Goal: Task Accomplishment & Management: Manage account settings

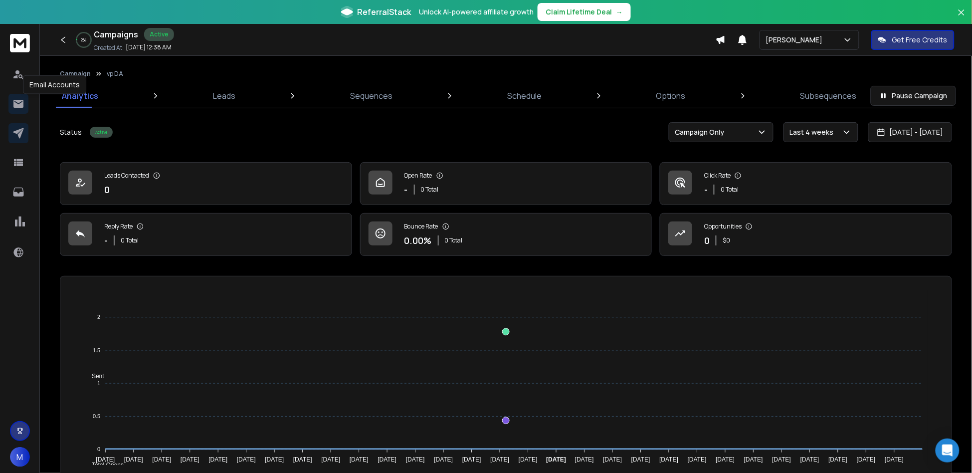
click at [13, 100] on icon at bounding box center [18, 104] width 10 height 8
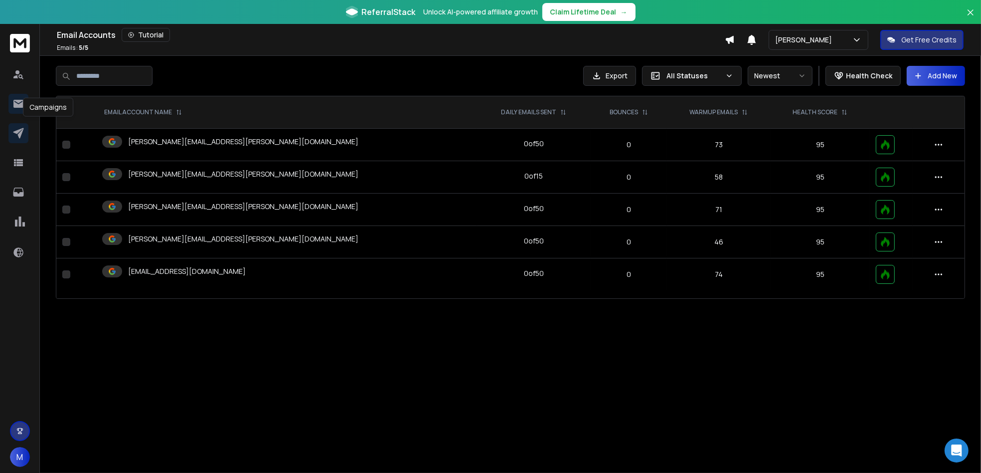
click at [15, 127] on icon at bounding box center [18, 133] width 12 height 12
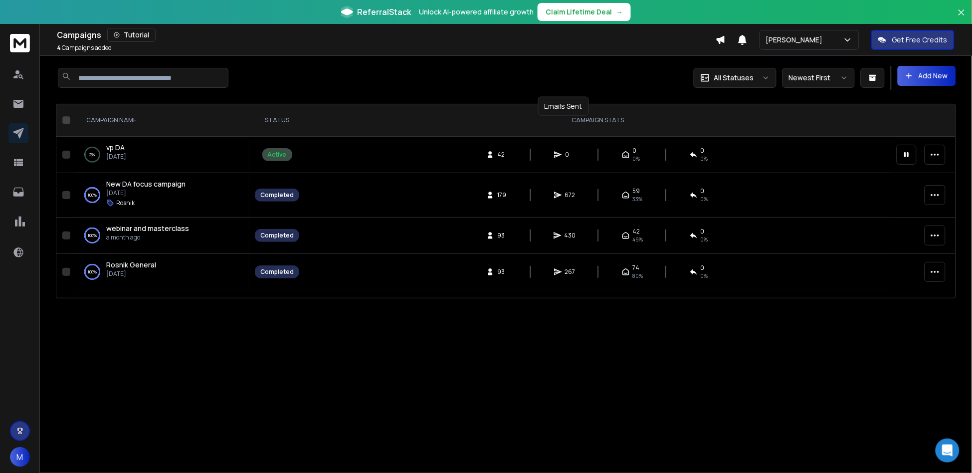
click at [549, 150] on div "0" at bounding box center [564, 154] width 30 height 9
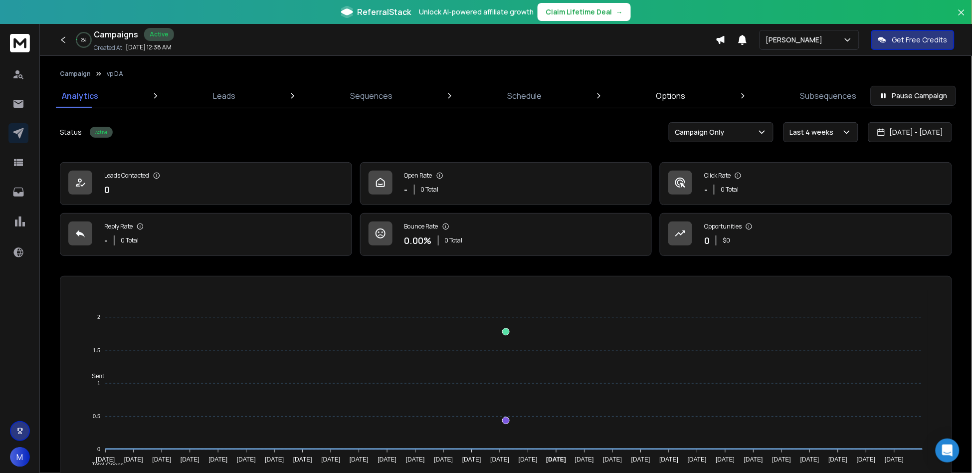
click at [685, 90] on p "Options" at bounding box center [670, 96] width 29 height 12
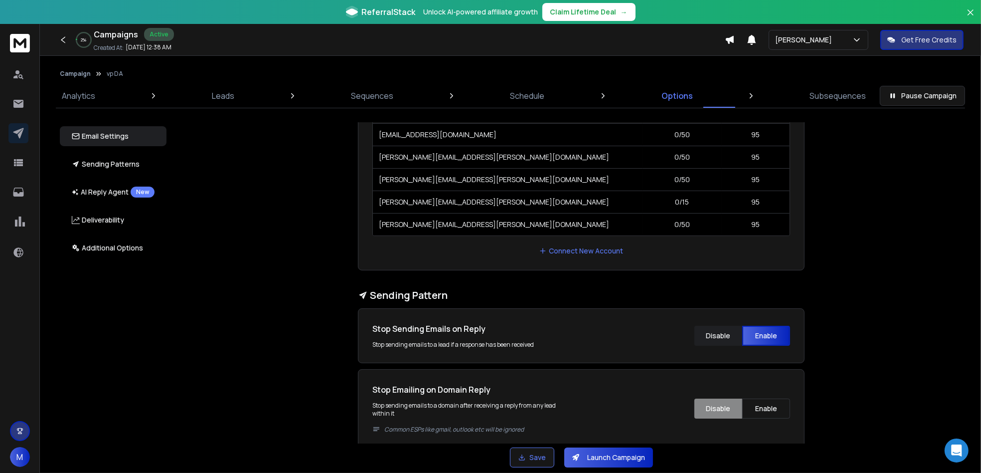
scroll to position [125, 0]
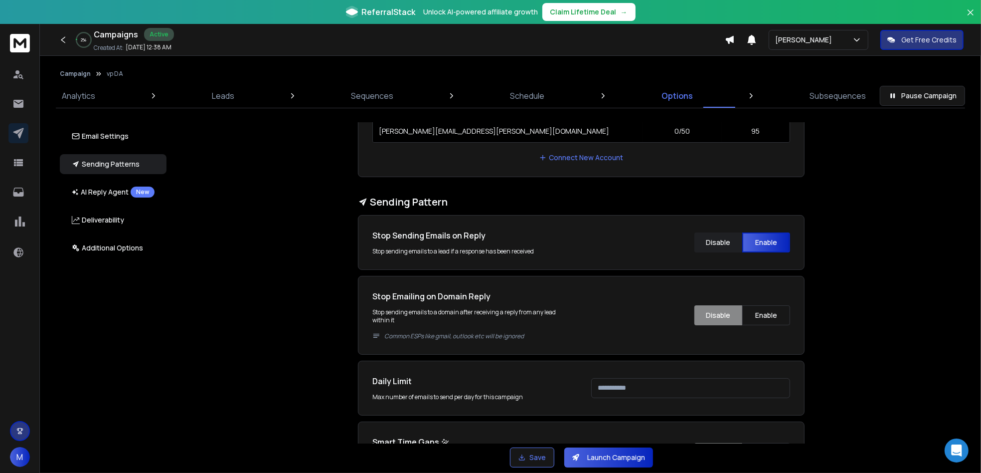
scroll to position [249, 0]
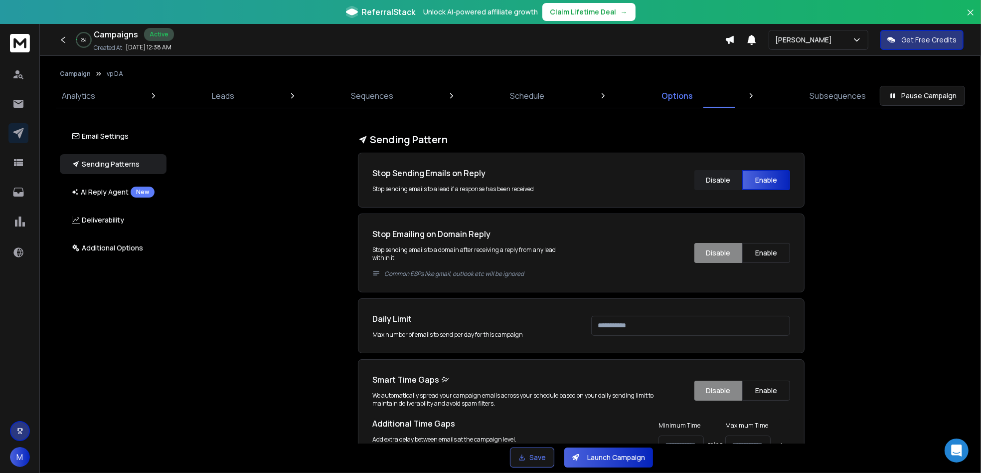
drag, startPoint x: 585, startPoint y: 343, endPoint x: 559, endPoint y: 342, distance: 25.4
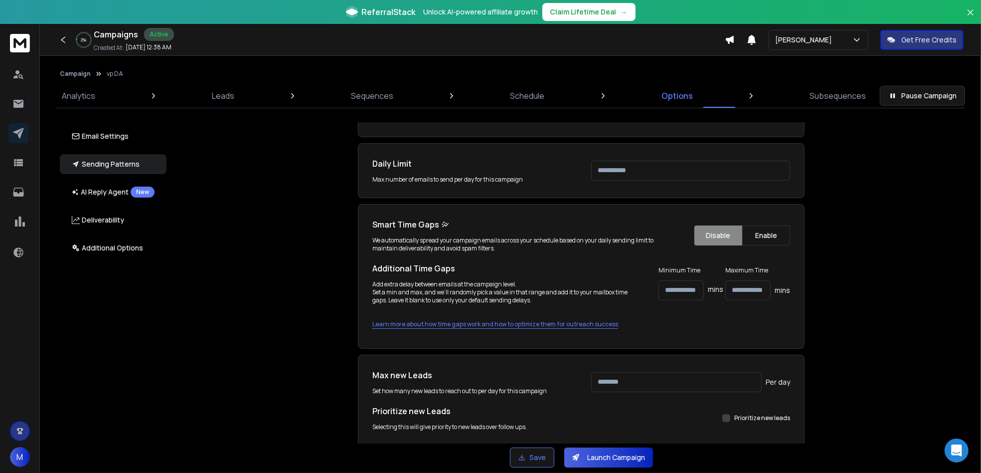
scroll to position [436, 0]
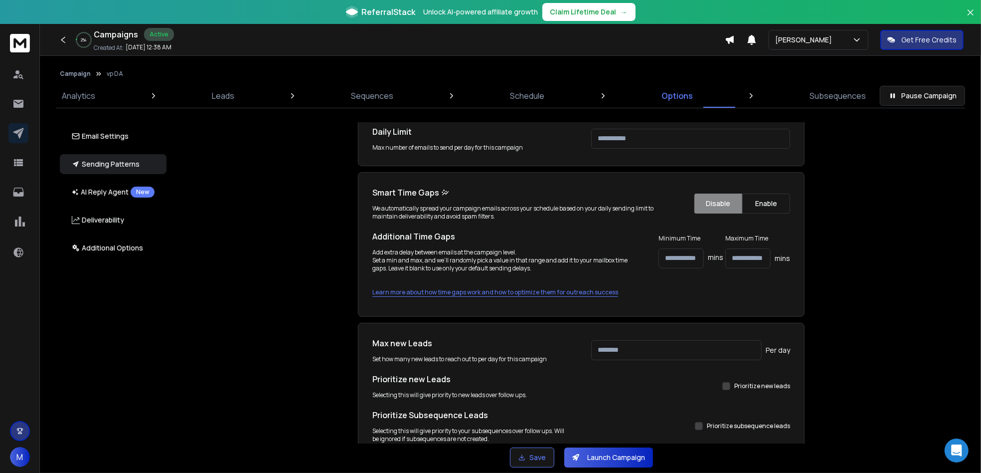
select select "*********"
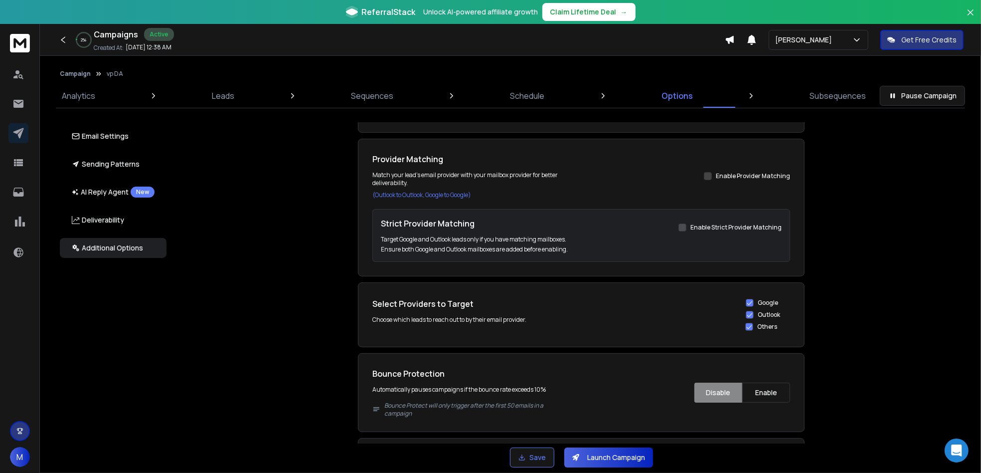
scroll to position [1357, 0]
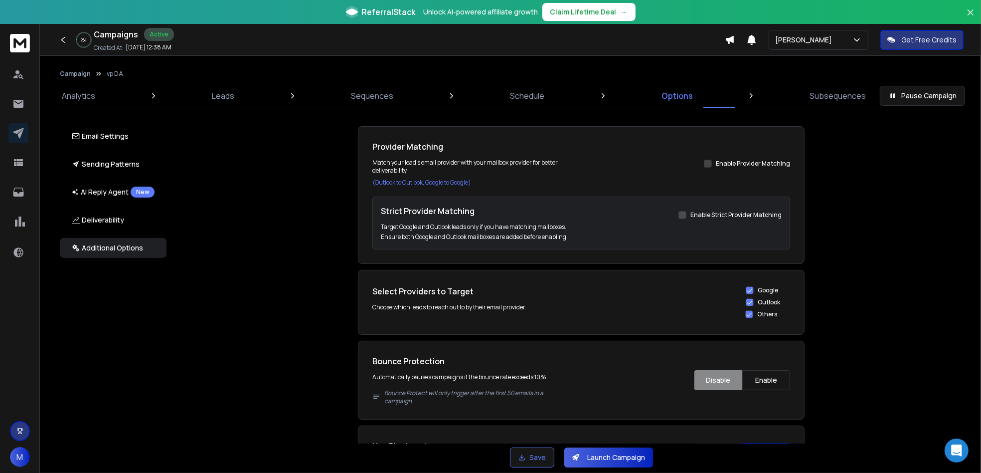
click at [564, 459] on button "Launch Campaign" at bounding box center [608, 457] width 89 height 20
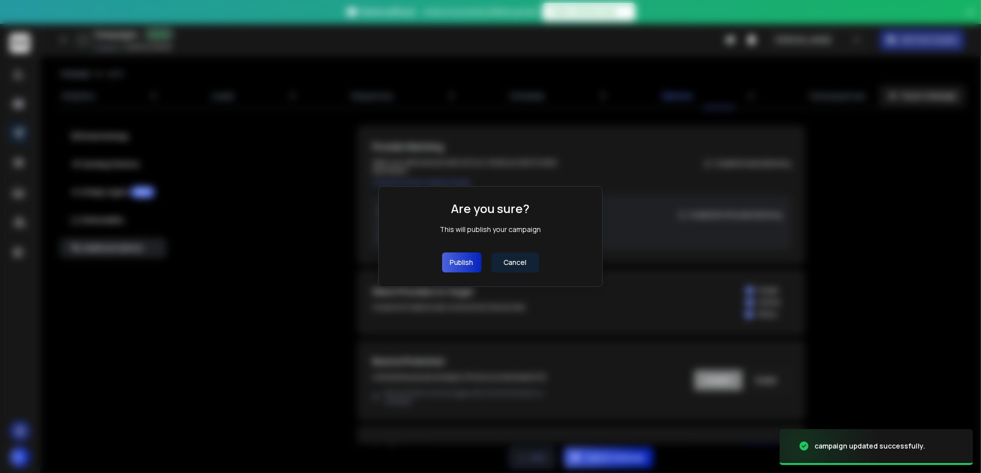
click at [465, 253] on button "Publish" at bounding box center [461, 262] width 39 height 20
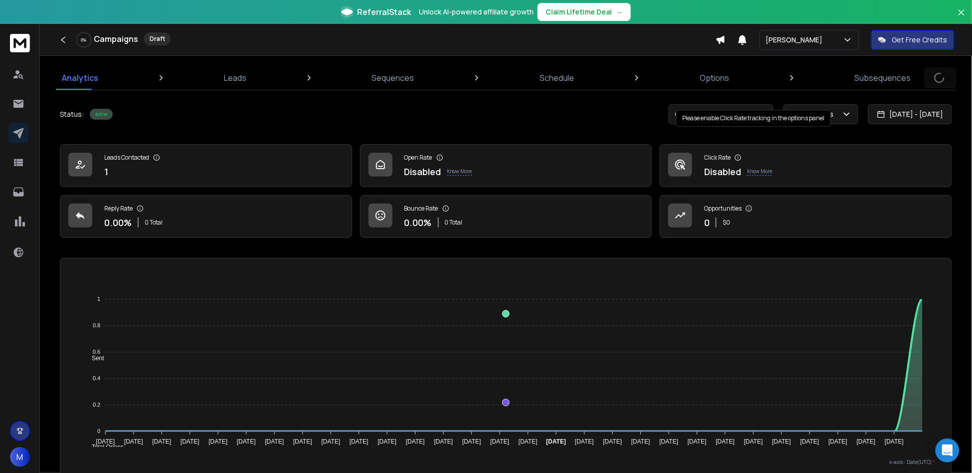
click at [747, 168] on p "Know More" at bounding box center [759, 172] width 25 height 8
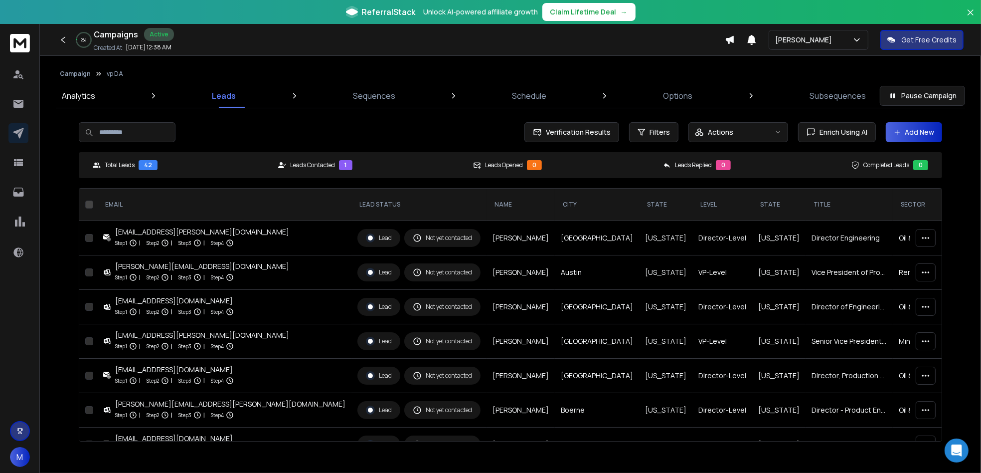
click at [62, 90] on p "Analytics" at bounding box center [78, 96] width 33 height 12
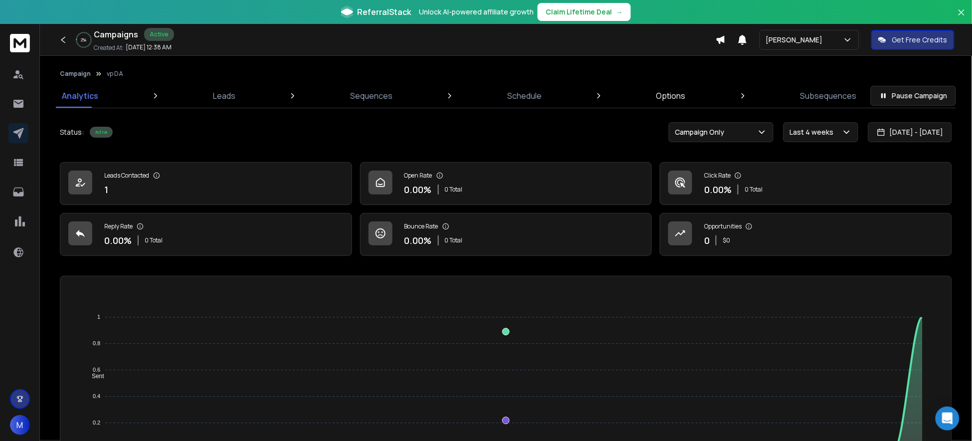
click at [691, 84] on link "Options" at bounding box center [670, 96] width 41 height 24
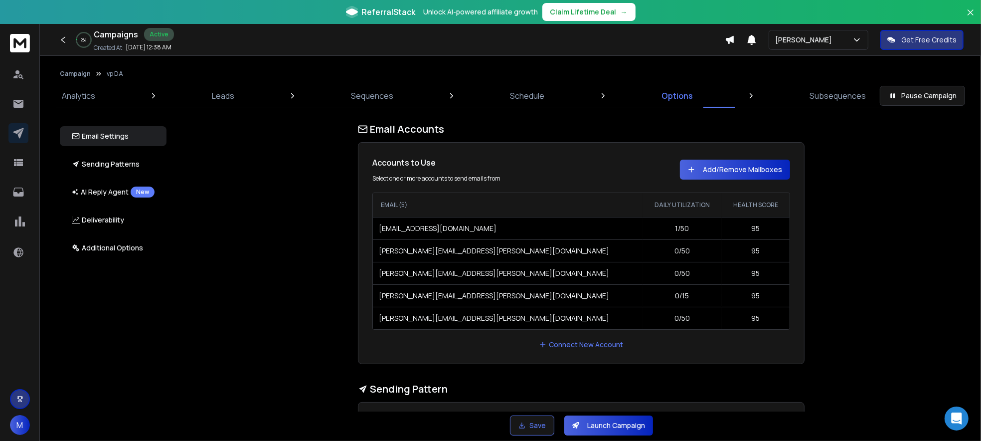
click at [81, 84] on div "Analytics Leads Sequences Schedule Options Subsequences" at bounding box center [464, 96] width 816 height 24
click at [62, 90] on p "Analytics" at bounding box center [78, 96] width 33 height 12
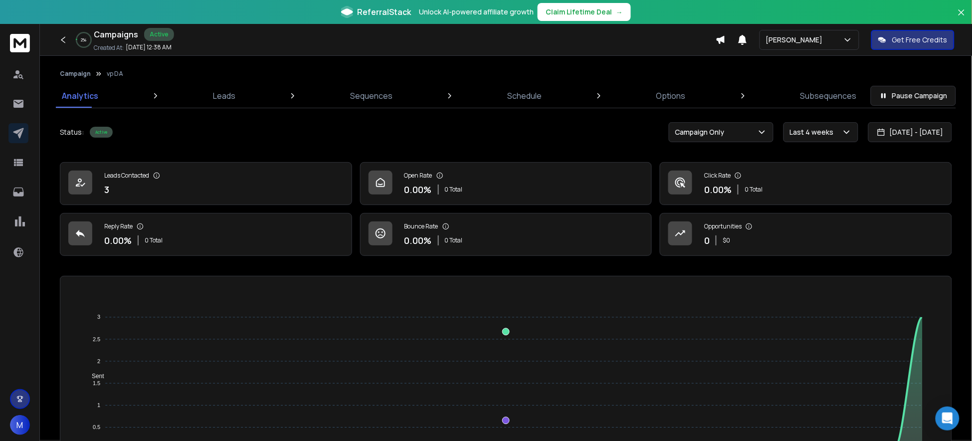
click at [148, 162] on link "Leads Contacted 3" at bounding box center [206, 183] width 292 height 43
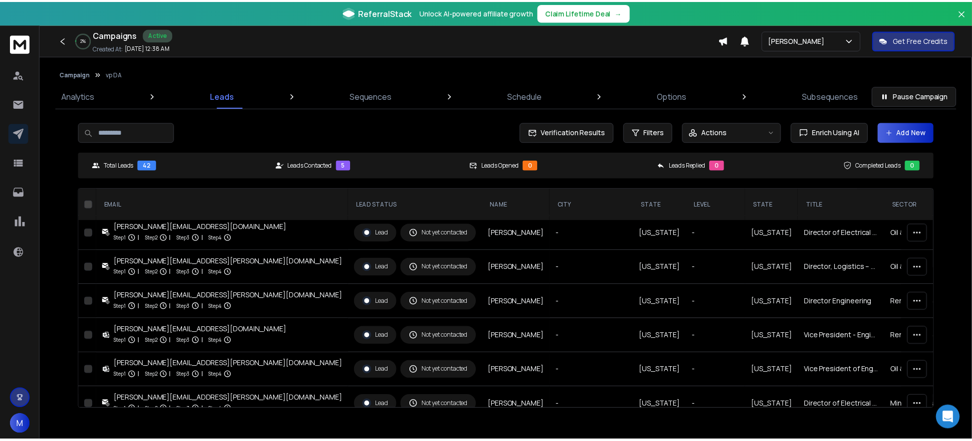
scroll to position [1035, 0]
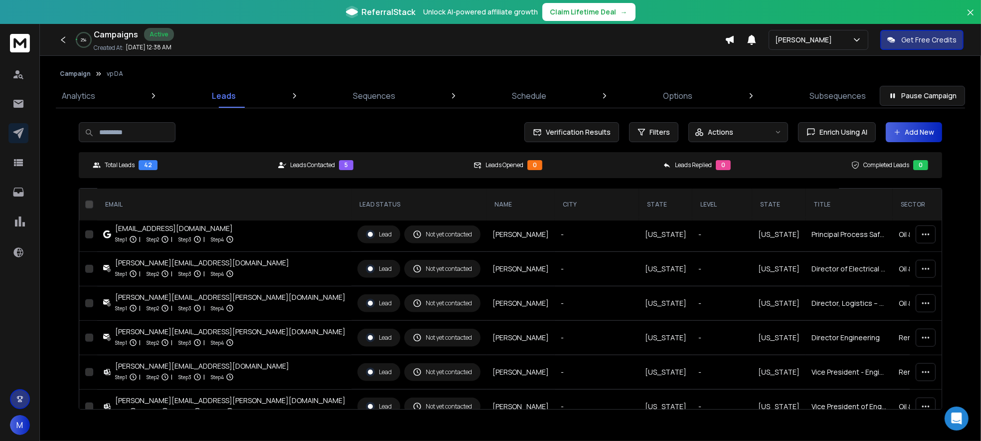
click at [109, 122] on input at bounding box center [127, 132] width 97 height 20
click at [13, 74] on icon at bounding box center [18, 76] width 10 height 5
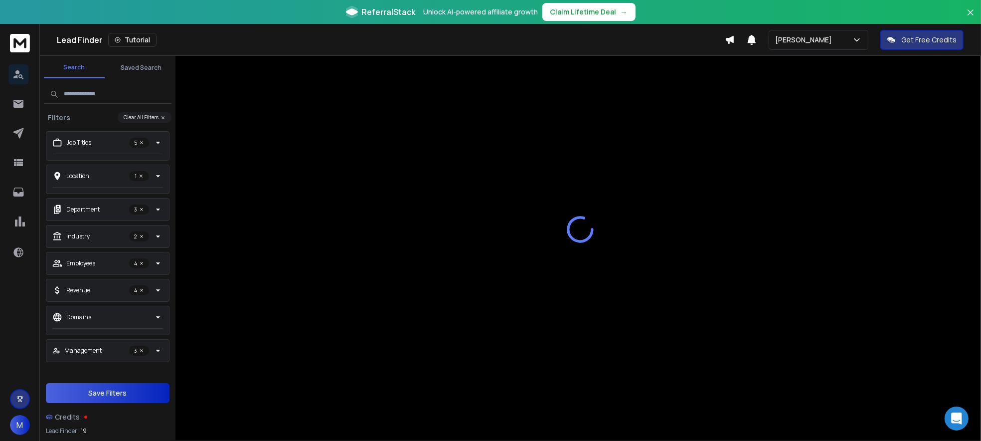
click at [73, 138] on div "Job Titles 5" at bounding box center [107, 143] width 111 height 10
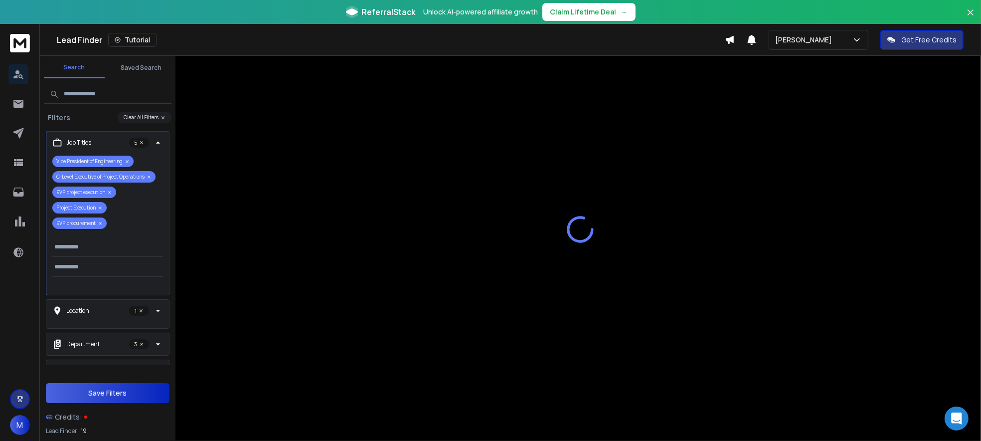
click at [98, 221] on icon at bounding box center [100, 223] width 5 height 5
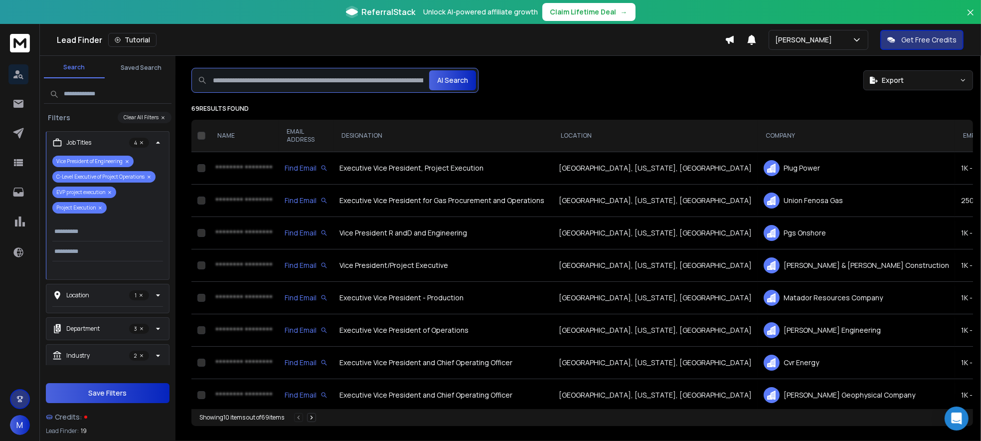
click at [125, 159] on icon at bounding box center [127, 161] width 5 height 5
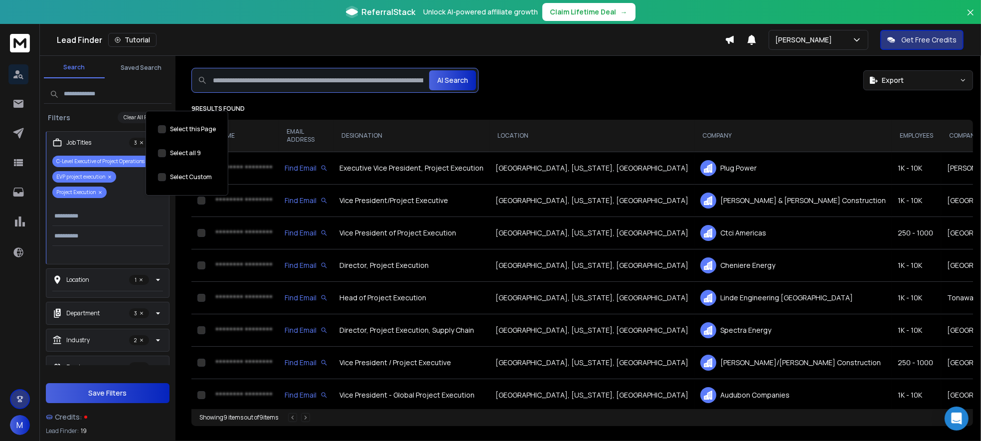
click at [197, 132] on button "Select this Page" at bounding box center [201, 136] width 8 height 8
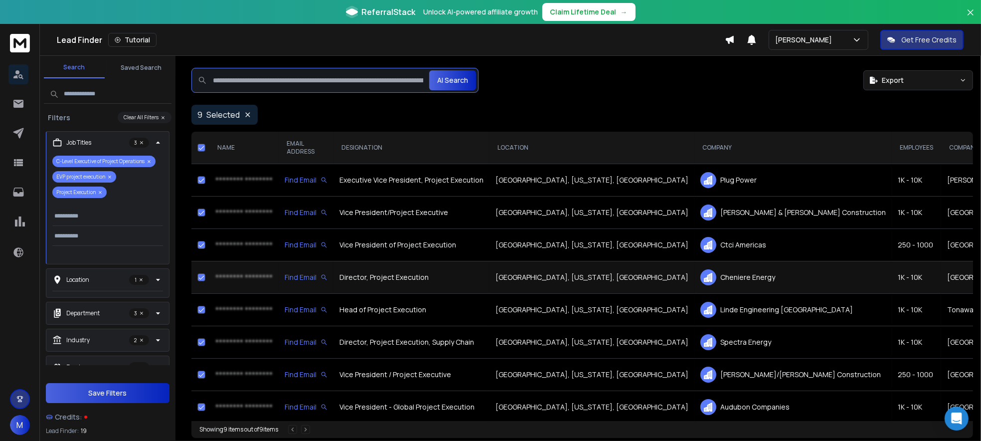
click at [448, 261] on td "Director, Project Execution" at bounding box center [412, 277] width 156 height 32
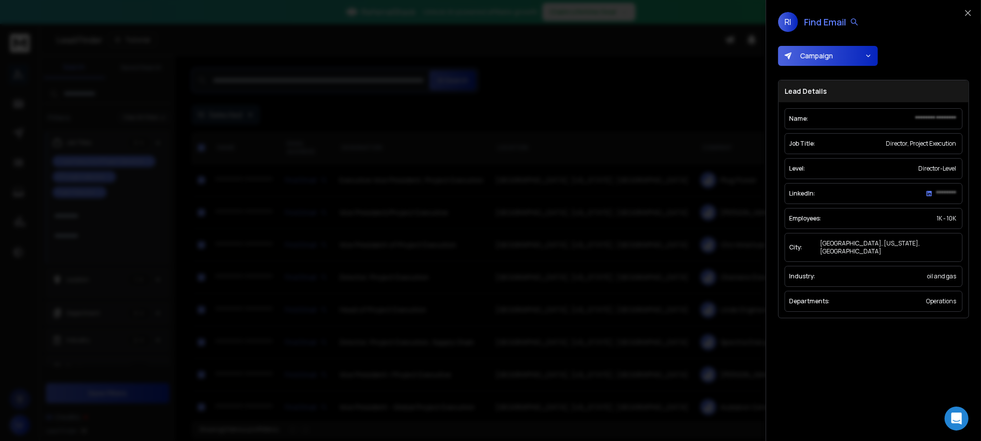
click at [877, 108] on div "Name: ******** ********" at bounding box center [874, 118] width 178 height 21
click at [863, 108] on div "Name: ******** ********" at bounding box center [874, 118] width 178 height 21
click at [878, 46] on button "Campaign" at bounding box center [828, 56] width 100 height 20
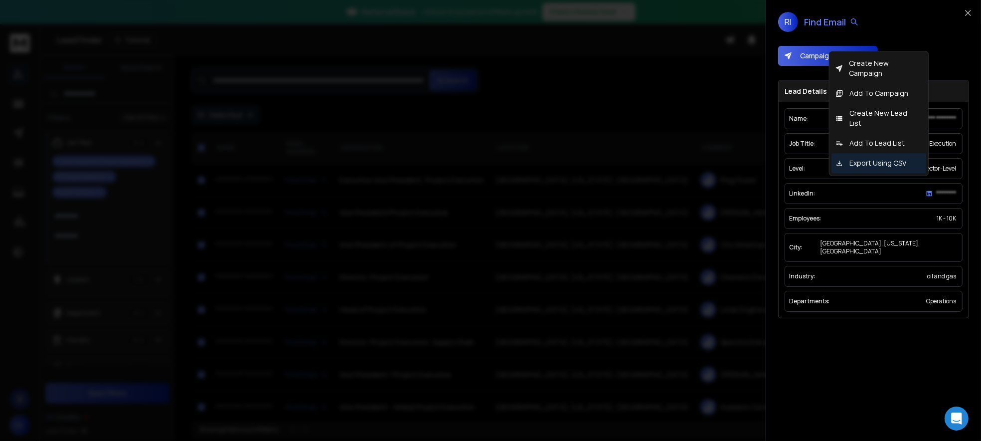
drag, startPoint x: 892, startPoint y: 274, endPoint x: 897, endPoint y: 263, distance: 12.0
click at [892, 272] on div "Multi Select Table Sheet RI Find Email Campaign Lead Details Name: ******** ***…" at bounding box center [873, 220] width 215 height 441
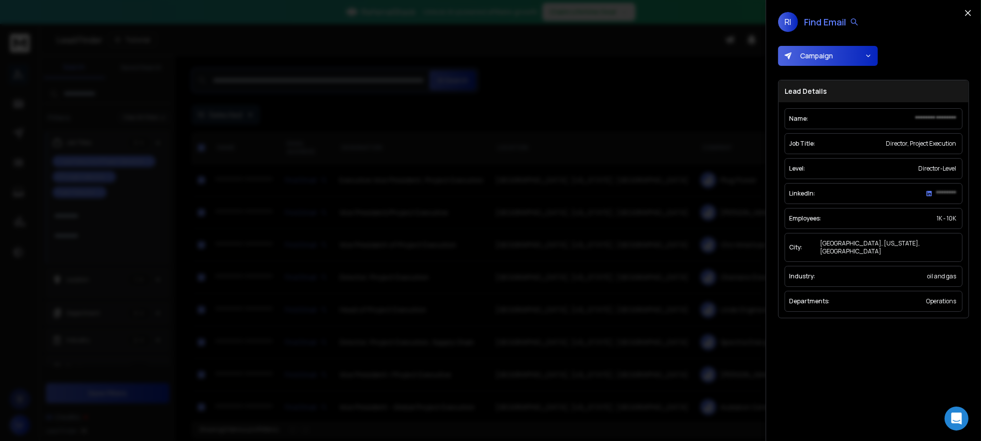
click at [971, 10] on icon "button" at bounding box center [968, 12] width 5 height 5
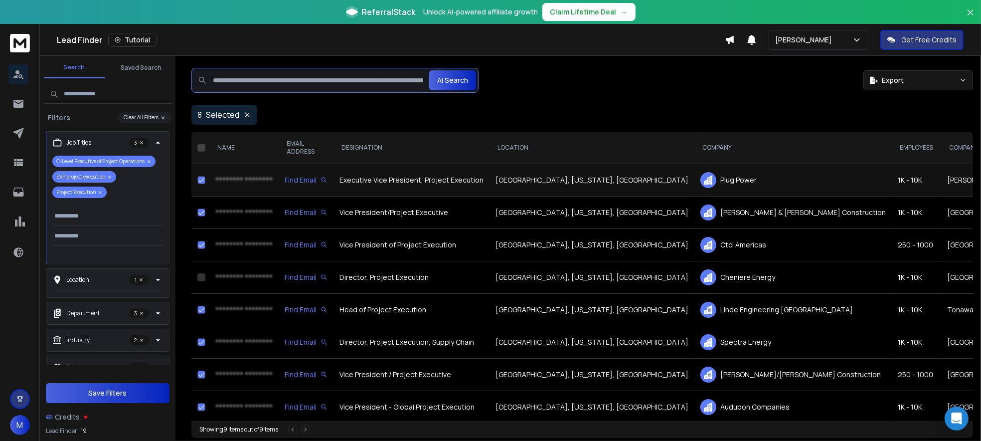
click at [215, 175] on span "******** ********" at bounding box center [243, 179] width 57 height 9
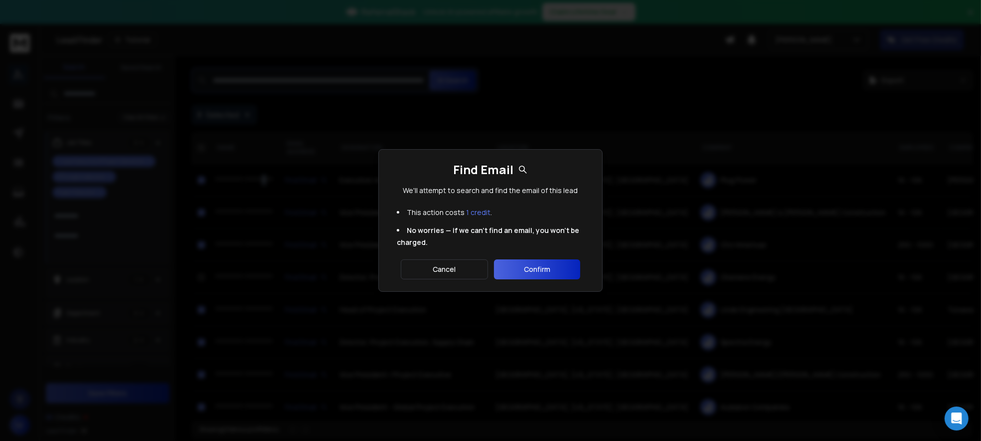
click at [534, 259] on button "Confirm" at bounding box center [537, 269] width 86 height 20
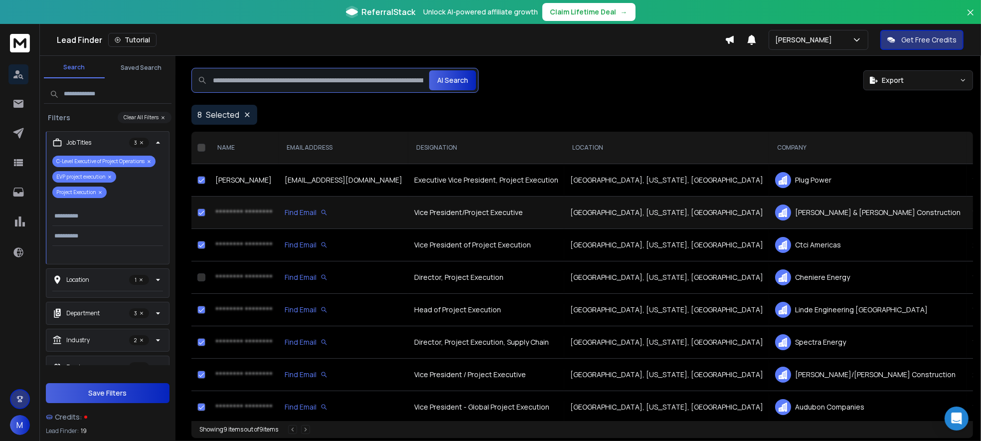
click at [215, 207] on span "******** ********" at bounding box center [243, 211] width 57 height 9
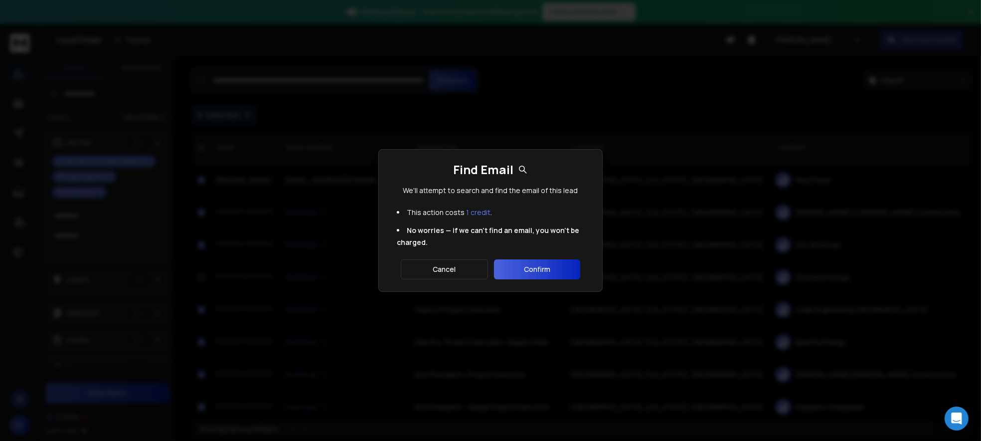
click at [554, 259] on button "Confirm" at bounding box center [537, 269] width 86 height 20
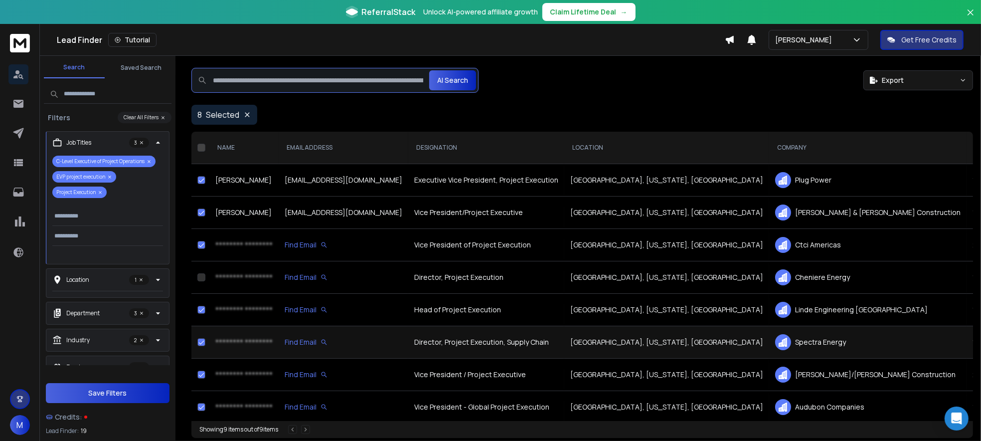
click at [285, 337] on div "Find Email" at bounding box center [344, 342] width 118 height 10
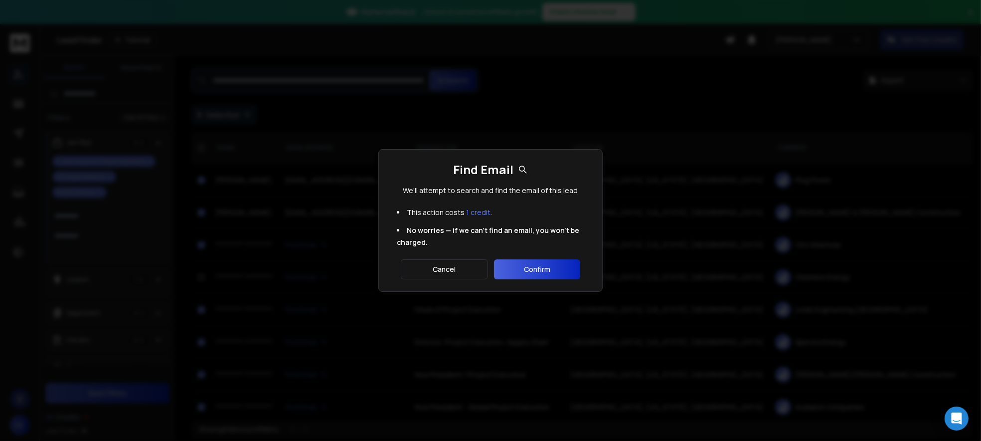
click at [532, 259] on button "Confirm" at bounding box center [537, 269] width 86 height 20
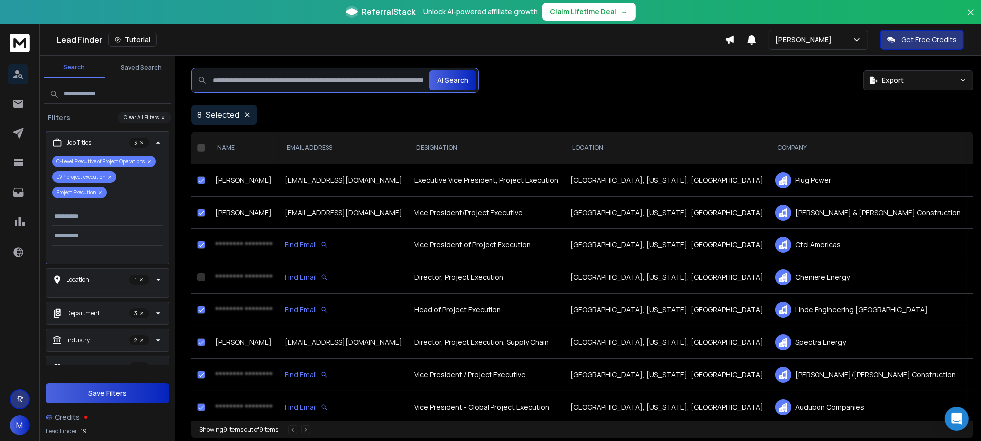
click at [285, 434] on div "Find Email" at bounding box center [344, 439] width 118 height 10
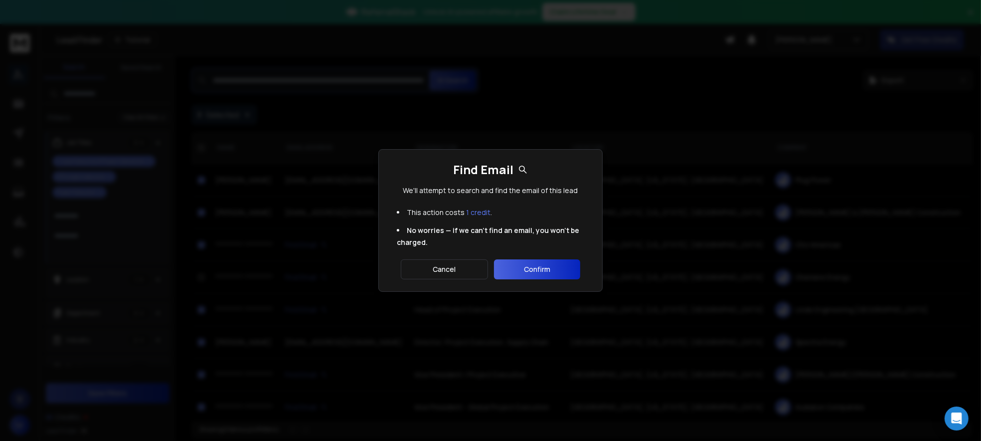
click at [534, 259] on button "Confirm" at bounding box center [537, 269] width 86 height 20
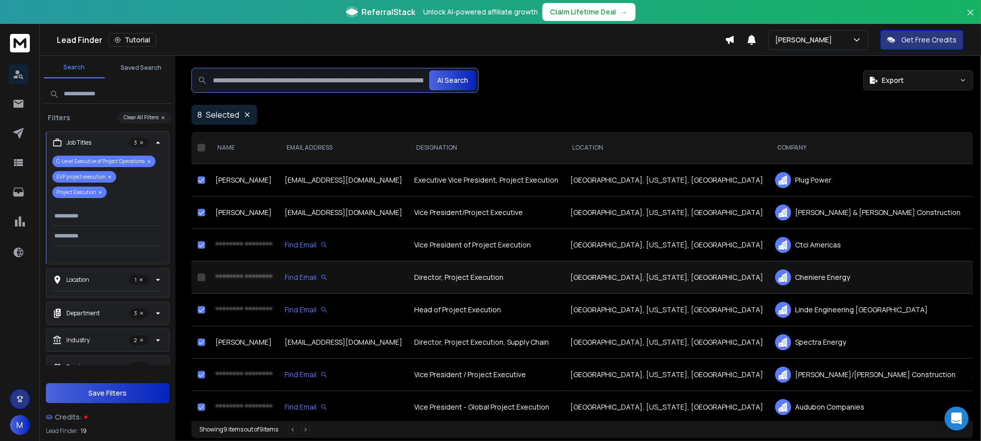
click at [285, 272] on div "Find Email" at bounding box center [344, 277] width 118 height 10
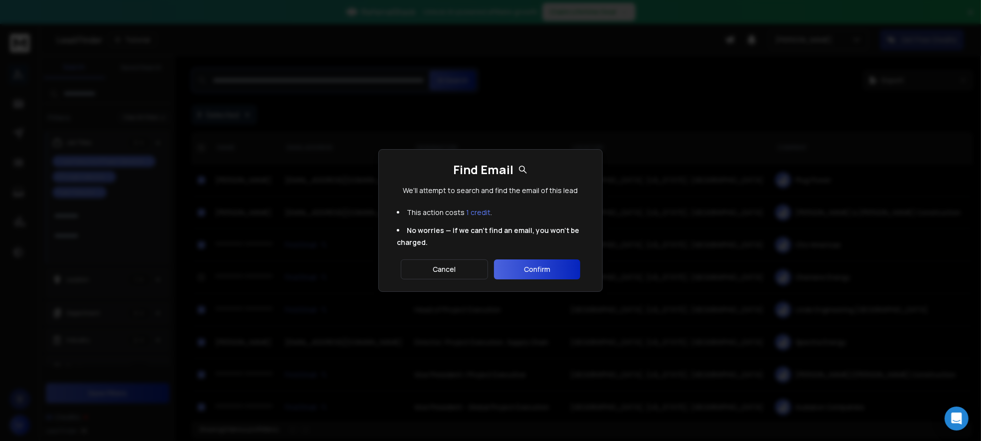
click at [507, 259] on button "Confirm" at bounding box center [537, 269] width 86 height 20
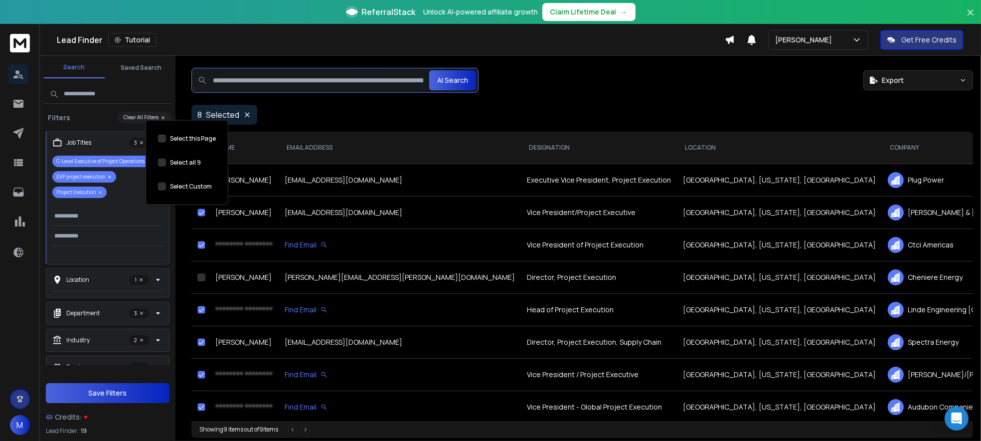
click at [197, 144] on button "Select this Page" at bounding box center [201, 148] width 8 height 8
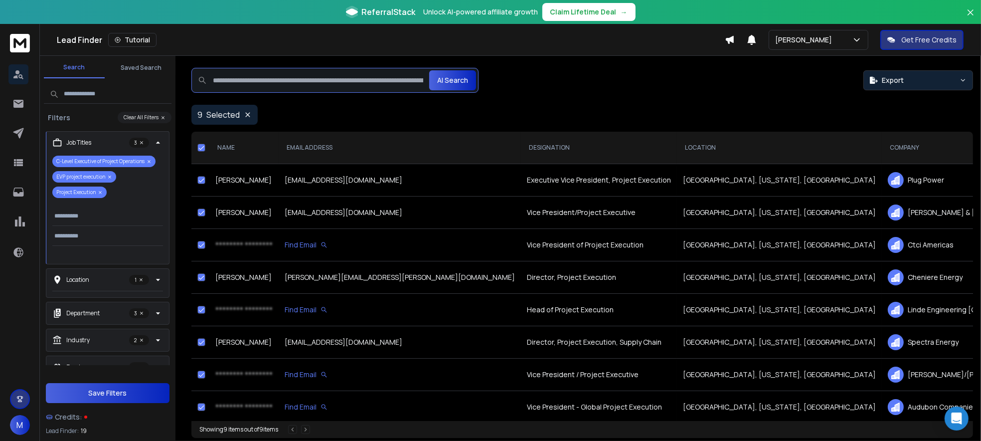
click at [923, 75] on div "Export" at bounding box center [913, 80] width 86 height 10
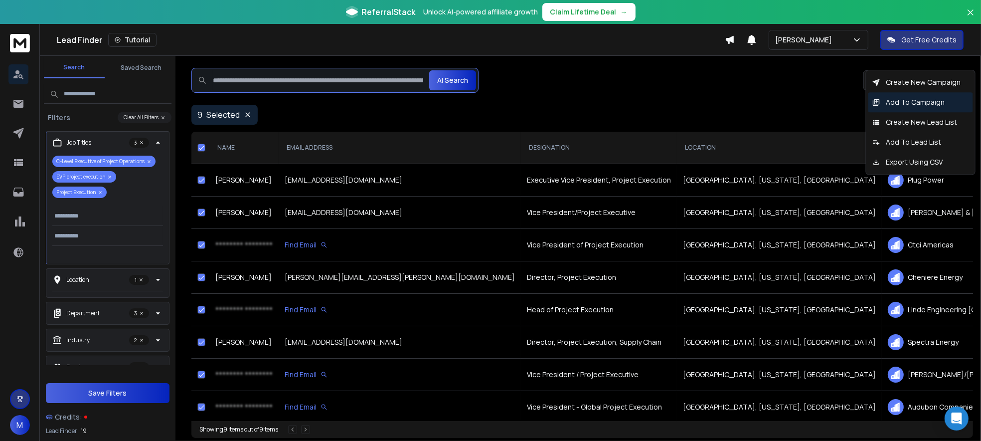
click at [908, 95] on p "Add To Campaign" at bounding box center [915, 102] width 63 height 14
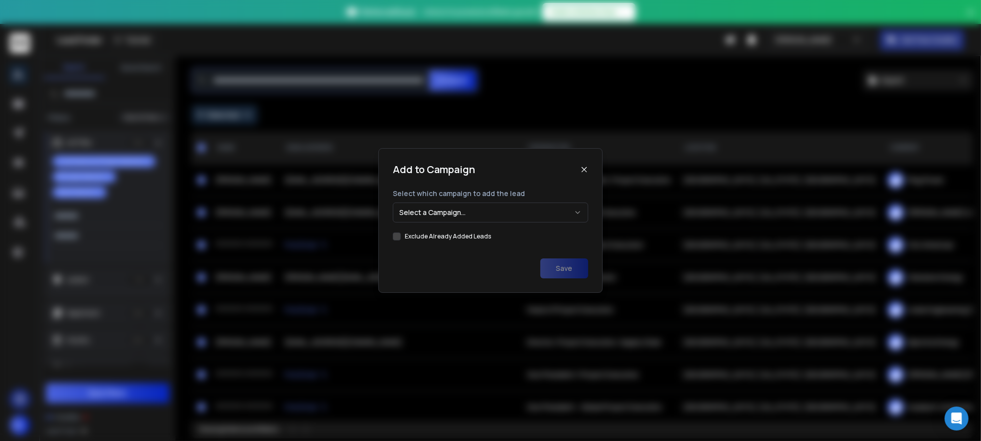
click at [447, 214] on button "Select a Campaign..." at bounding box center [490, 212] width 195 height 20
click at [572, 258] on button "Save" at bounding box center [564, 268] width 48 height 20
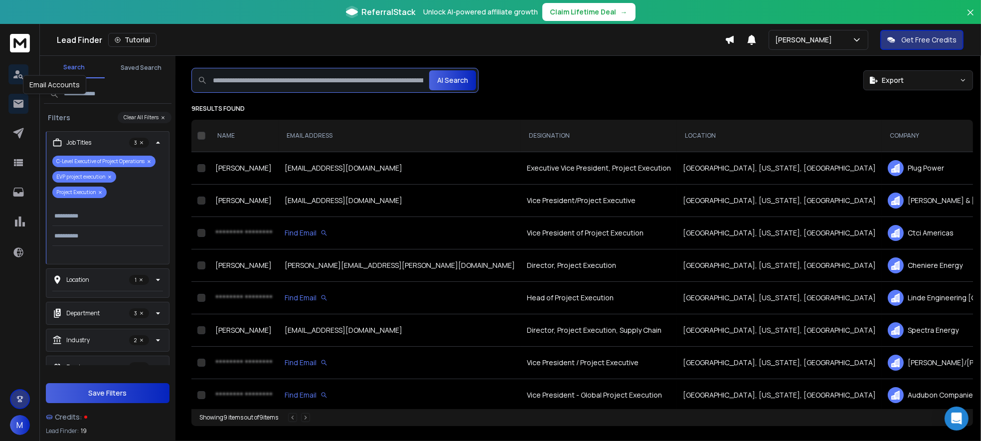
click at [13, 100] on icon at bounding box center [18, 104] width 10 height 8
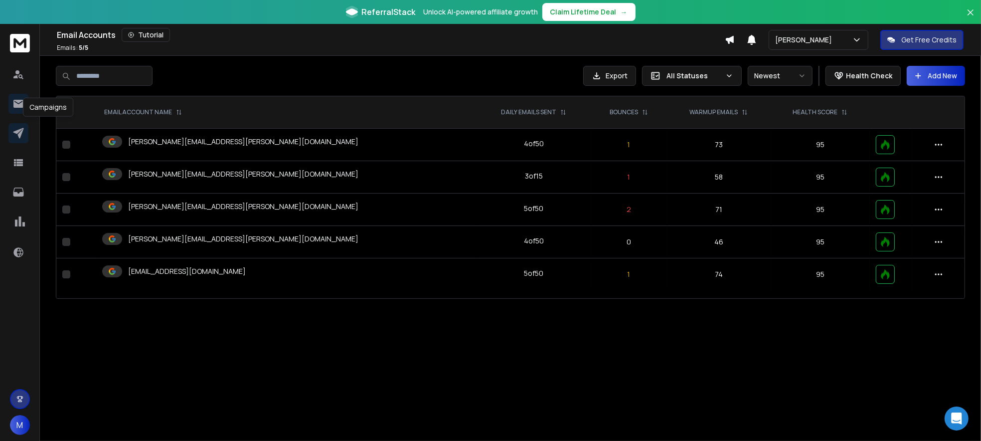
click at [13, 123] on link at bounding box center [18, 133] width 20 height 20
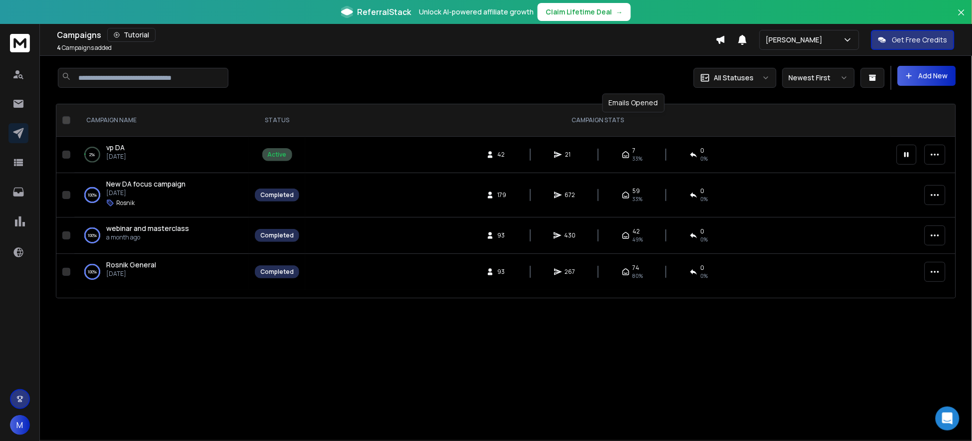
click at [633, 155] on span "33 %" at bounding box center [638, 159] width 10 height 8
